Goal: Task Accomplishment & Management: Manage account settings

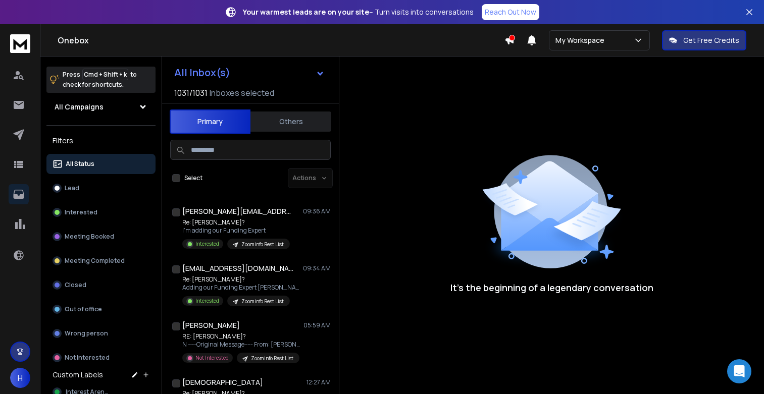
drag, startPoint x: 0, startPoint y: 0, endPoint x: 283, endPoint y: 121, distance: 308.0
click at [283, 120] on button "Others" at bounding box center [290, 122] width 81 height 22
drag, startPoint x: 283, startPoint y: 121, endPoint x: 264, endPoint y: 119, distance: 19.8
click at [283, 121] on button "Others" at bounding box center [290, 122] width 81 height 22
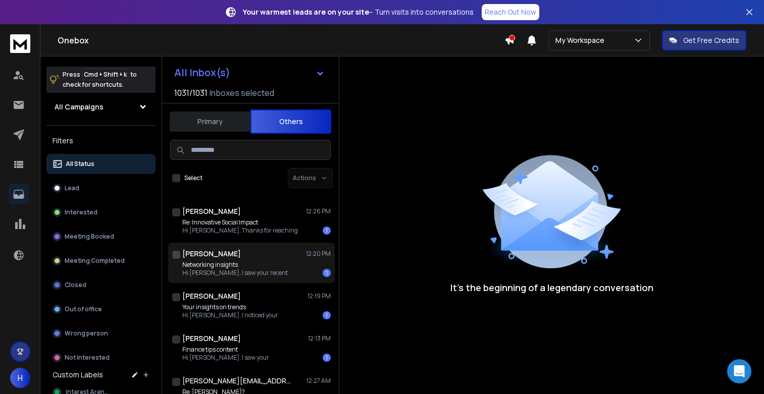
scroll to position [117, 0]
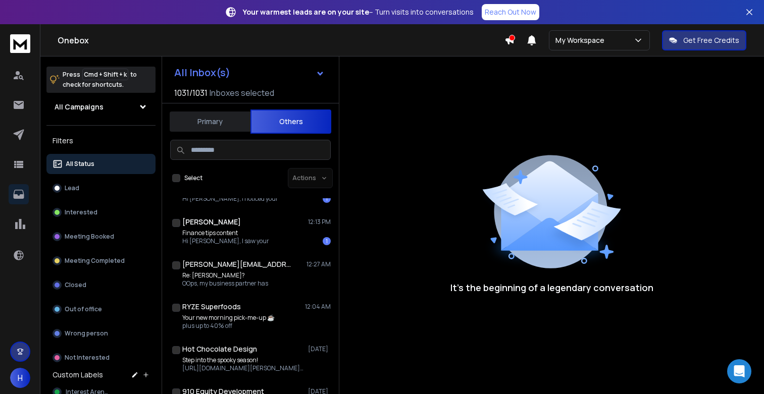
click at [191, 117] on button "Primary" at bounding box center [210, 122] width 81 height 22
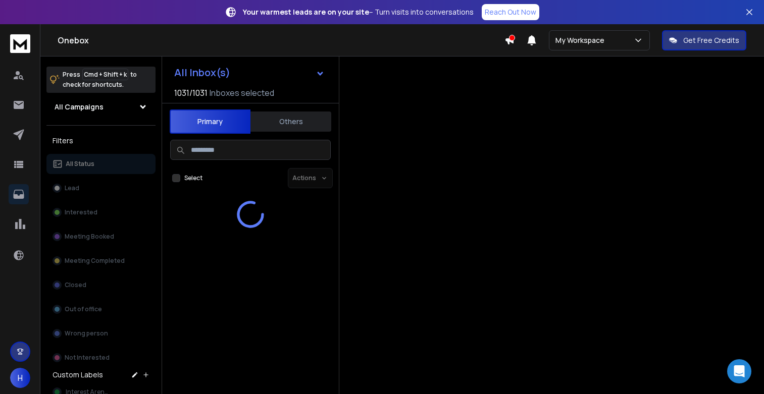
click at [191, 117] on button "Primary" at bounding box center [210, 122] width 81 height 24
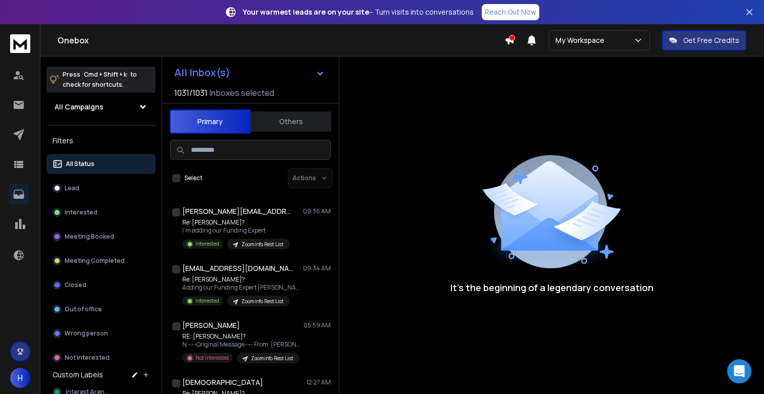
click at [304, 130] on button "Others" at bounding box center [290, 122] width 81 height 22
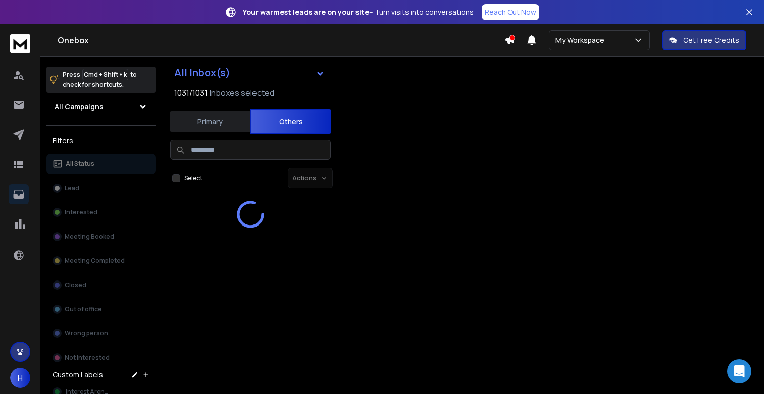
click at [304, 130] on button "Others" at bounding box center [290, 122] width 81 height 24
click at [304, 129] on button "Others" at bounding box center [290, 122] width 81 height 24
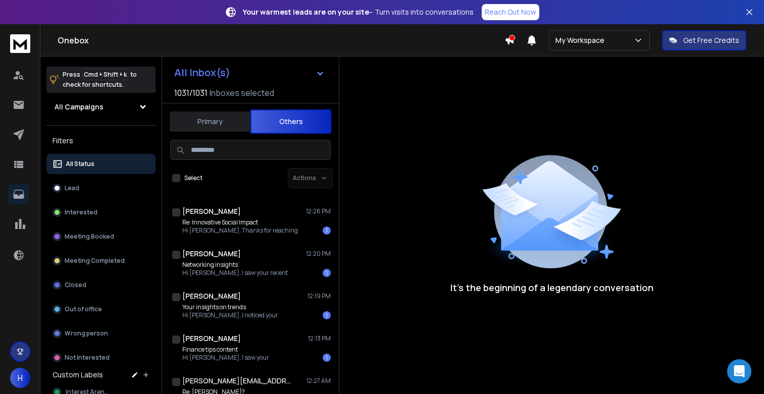
click at [226, 119] on button "Primary" at bounding box center [210, 122] width 81 height 22
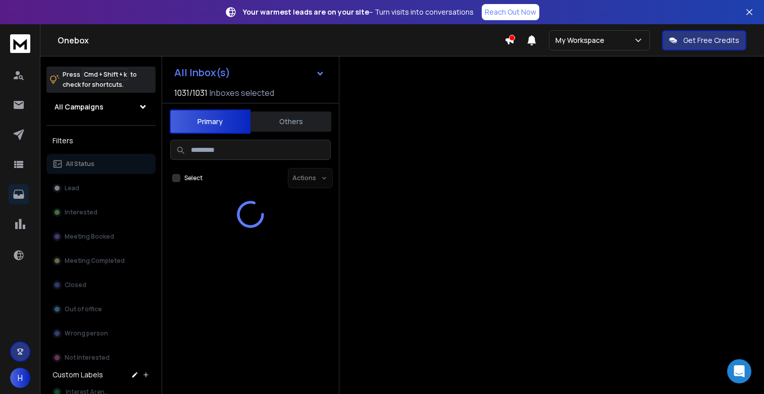
click at [226, 119] on button "Primary" at bounding box center [210, 122] width 81 height 24
click at [281, 119] on button "Others" at bounding box center [290, 122] width 81 height 22
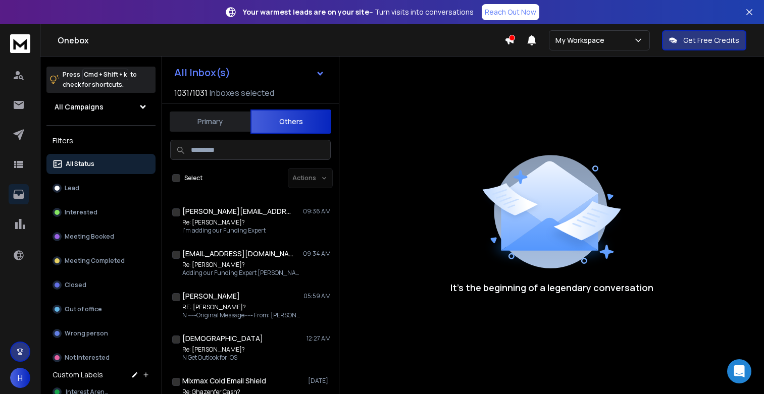
click at [281, 119] on button "Others" at bounding box center [290, 122] width 81 height 24
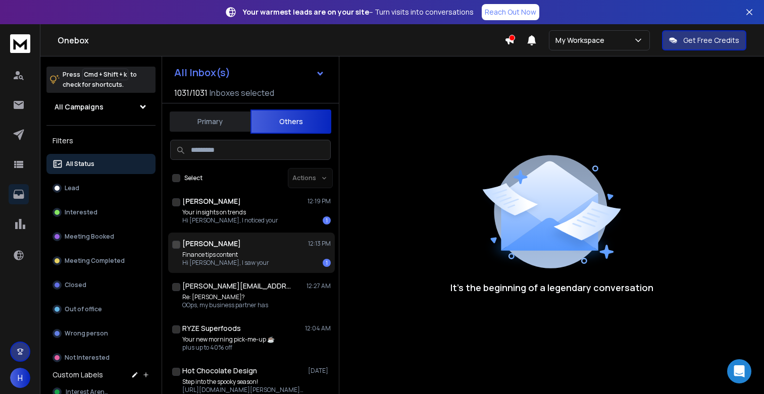
scroll to position [117, 0]
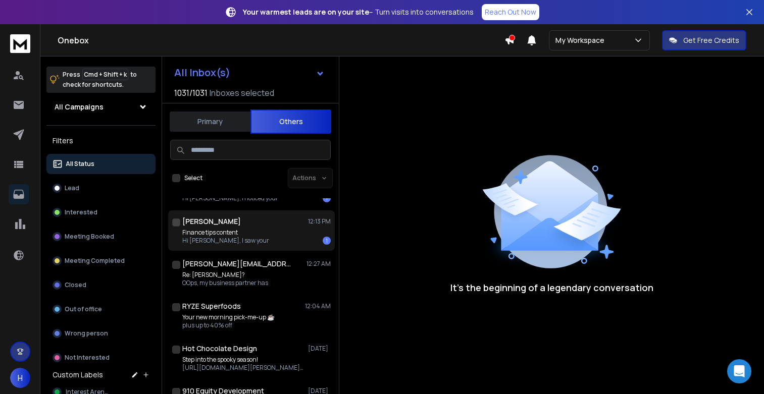
click at [278, 233] on div "Finance tips content Hi [PERSON_NAME], I saw your 1" at bounding box center [256, 237] width 148 height 16
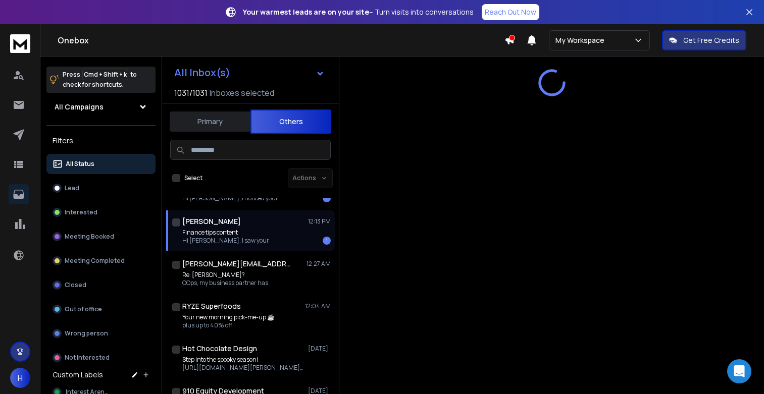
scroll to position [0, 0]
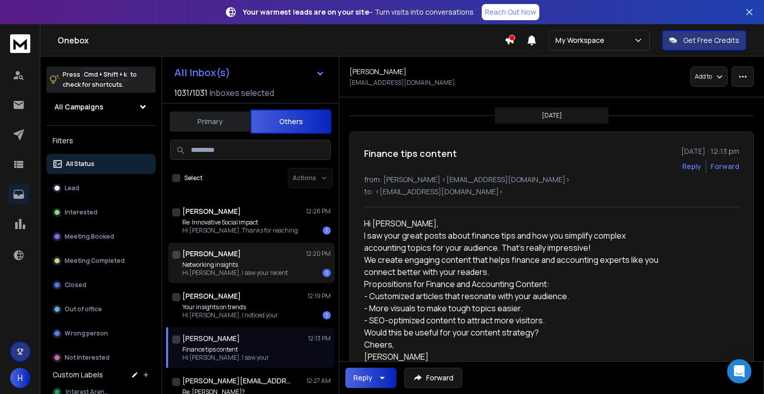
click at [269, 267] on div "Networking insights Hi [PERSON_NAME], I saw your recent 1" at bounding box center [256, 269] width 148 height 16
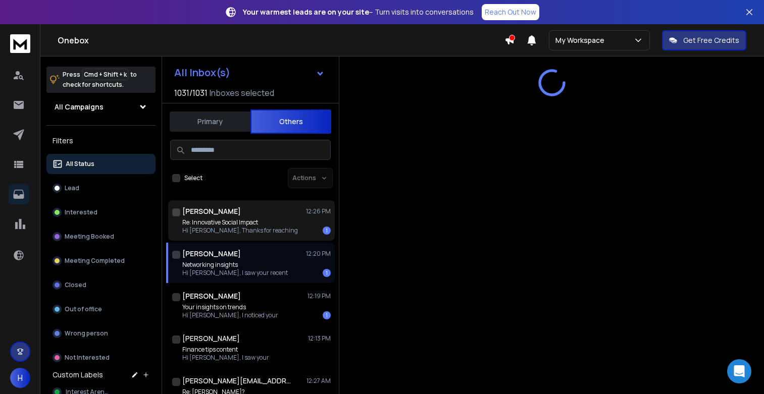
drag, startPoint x: 269, startPoint y: 267, endPoint x: 271, endPoint y: 226, distance: 41.5
click at [268, 264] on div "Networking insights Hi [PERSON_NAME], I saw your recent 1" at bounding box center [256, 269] width 148 height 16
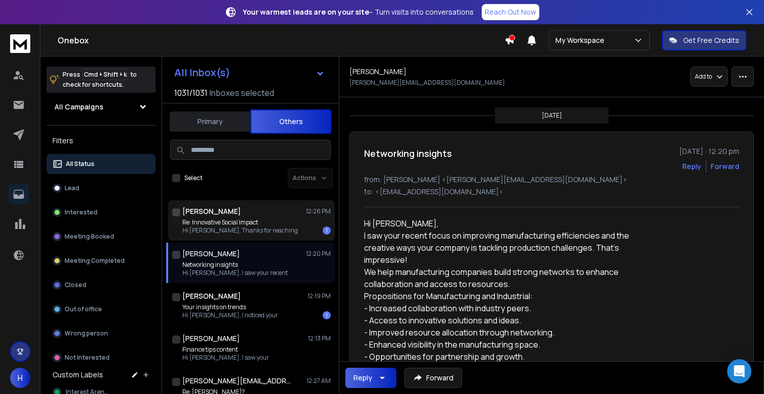
click at [271, 226] on div "Re: Innovative Social Impact Hi [PERSON_NAME], Thanks for reaching 1" at bounding box center [256, 227] width 148 height 16
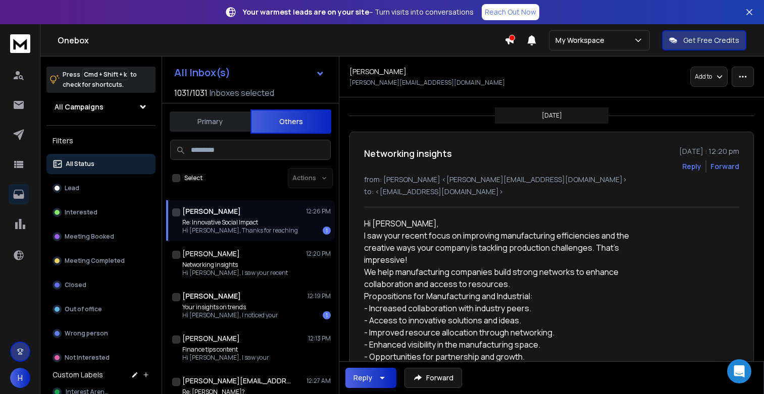
click at [271, 226] on div "Re: Innovative Social Impact Hi [PERSON_NAME], Thanks for reaching 1" at bounding box center [256, 227] width 148 height 16
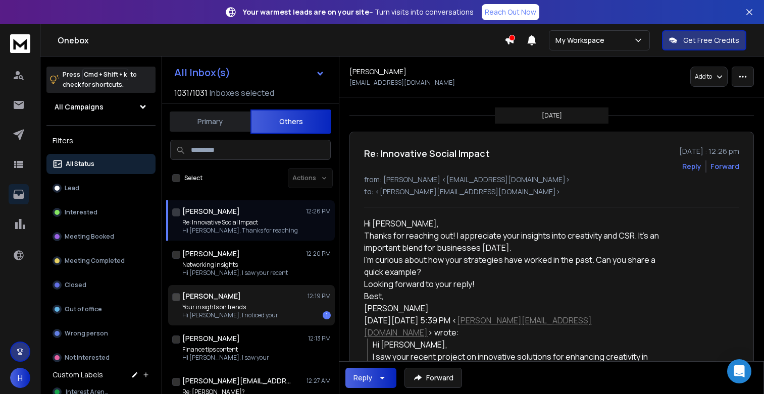
click at [263, 298] on div "[PERSON_NAME] 12:19 PM" at bounding box center [256, 296] width 148 height 10
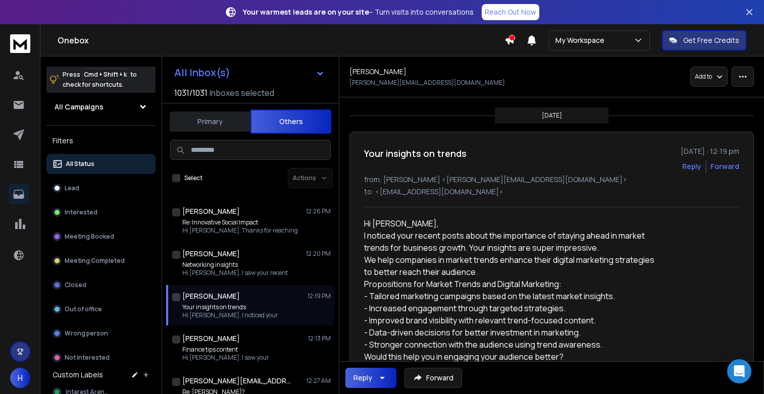
click at [213, 132] on button "Primary" at bounding box center [210, 122] width 81 height 22
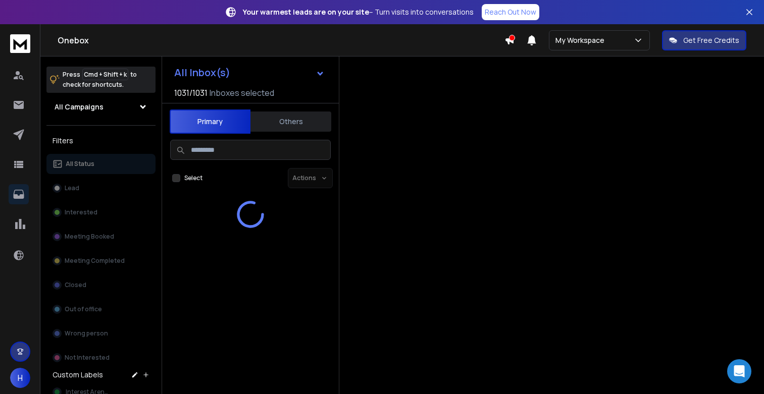
click at [213, 131] on button "Primary" at bounding box center [210, 122] width 81 height 24
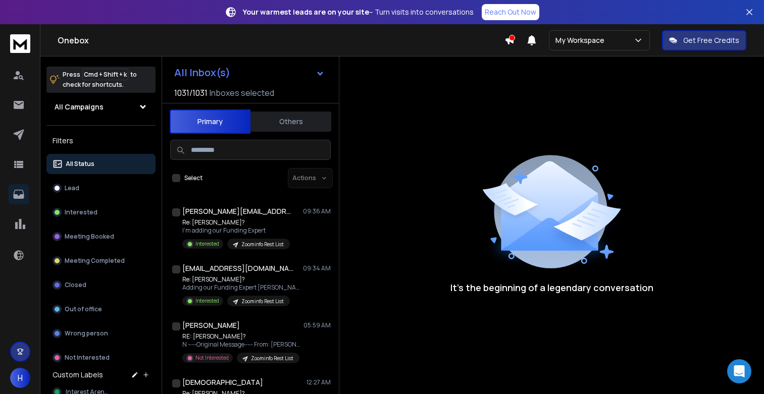
click at [294, 121] on button "Others" at bounding box center [290, 122] width 81 height 22
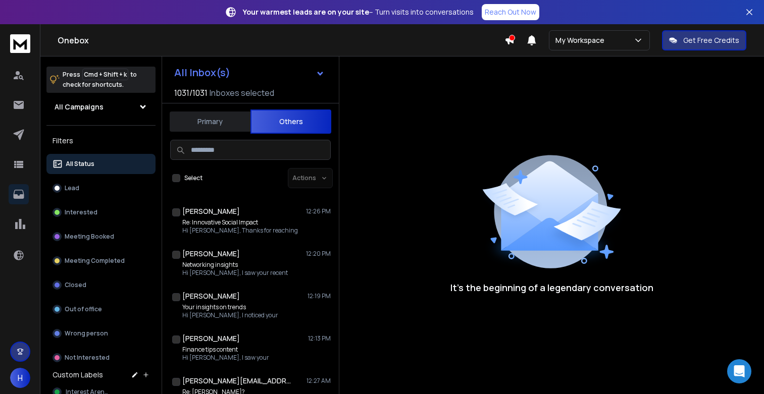
click at [228, 124] on button "Primary" at bounding box center [210, 122] width 81 height 22
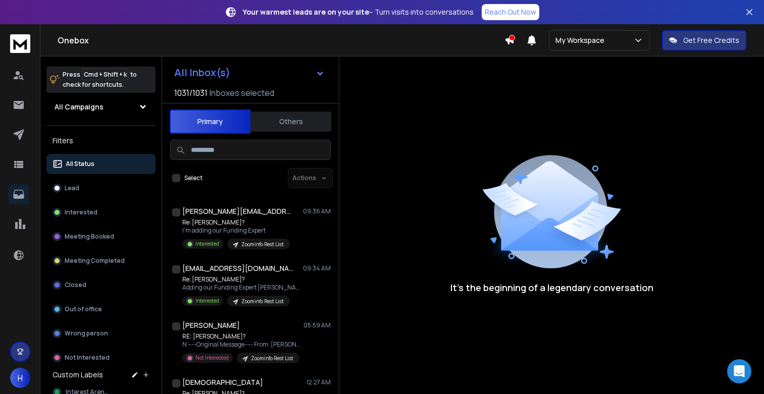
click at [313, 140] on input at bounding box center [250, 150] width 161 height 20
click at [293, 130] on button "Others" at bounding box center [290, 122] width 81 height 22
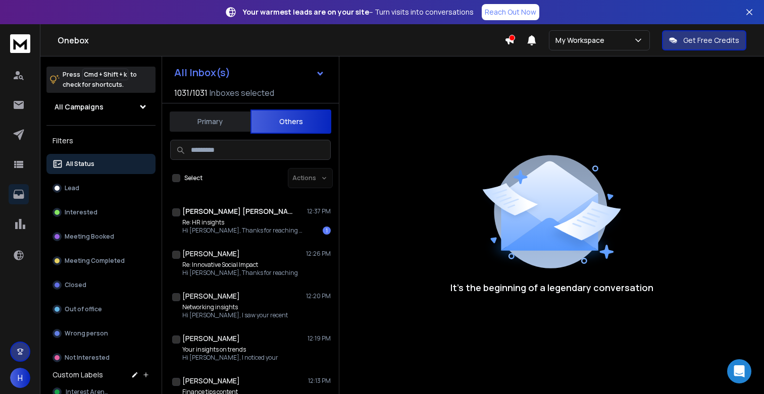
click at [221, 126] on button "Primary" at bounding box center [210, 122] width 81 height 22
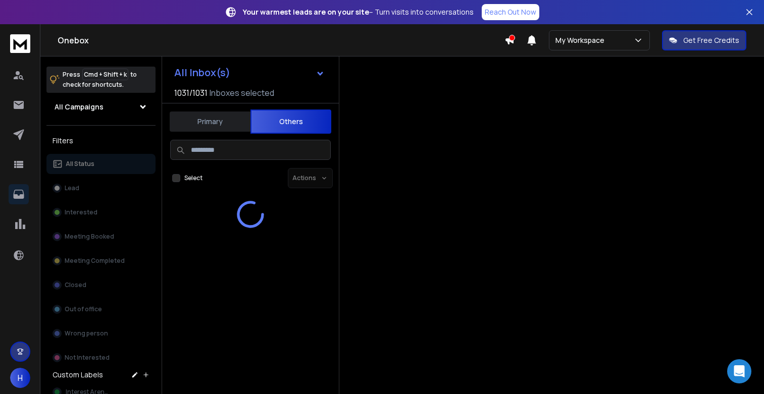
click at [272, 123] on button "Others" at bounding box center [290, 122] width 81 height 24
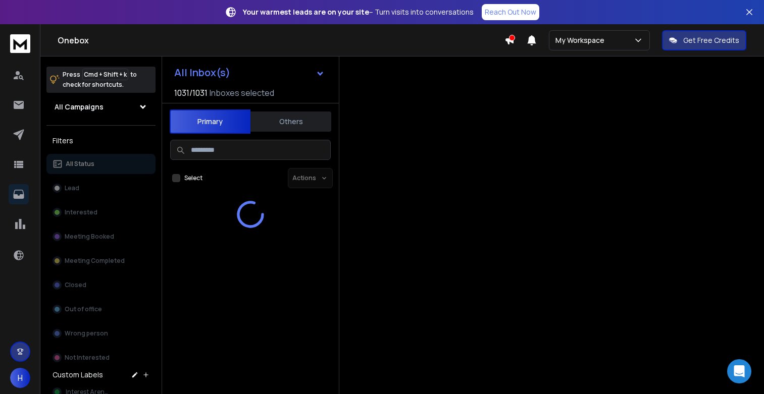
click at [228, 125] on button "Primary" at bounding box center [210, 122] width 81 height 24
